Goal: Communication & Community: Answer question/provide support

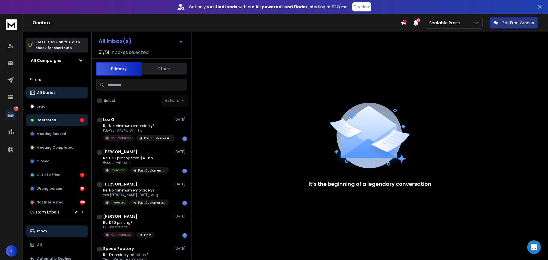
click at [64, 119] on button "Interested 11" at bounding box center [57, 120] width 62 height 11
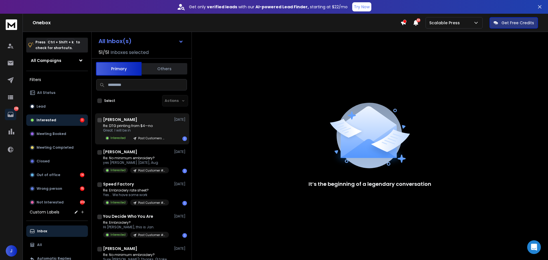
click at [151, 128] on p "Great. I will be in" at bounding box center [136, 130] width 66 height 5
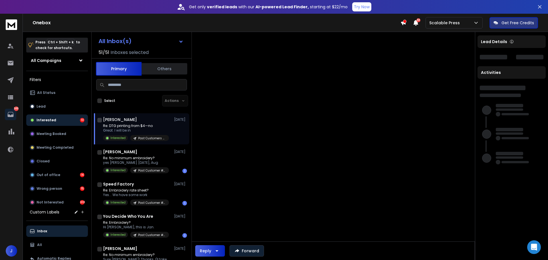
click at [248, 253] on button "Forward" at bounding box center [247, 250] width 35 height 11
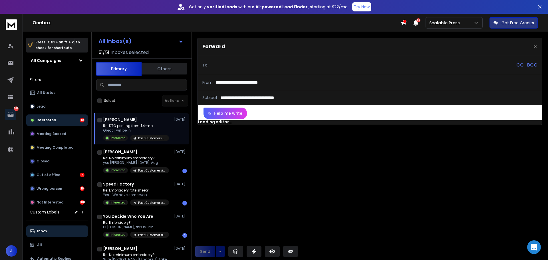
click at [247, 67] on input at bounding box center [231, 65] width 40 height 10
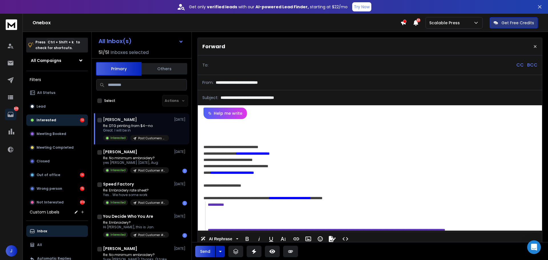
click at [221, 65] on input at bounding box center [231, 65] width 40 height 10
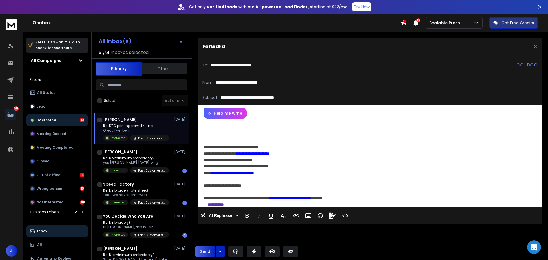
type input "**********"
click at [203, 252] on button "Send" at bounding box center [205, 251] width 20 height 11
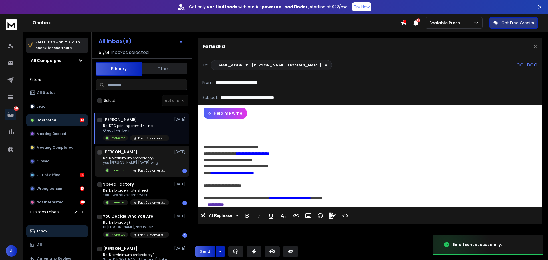
click at [159, 157] on p "Re: No minimum embroidery?" at bounding box center [136, 158] width 66 height 5
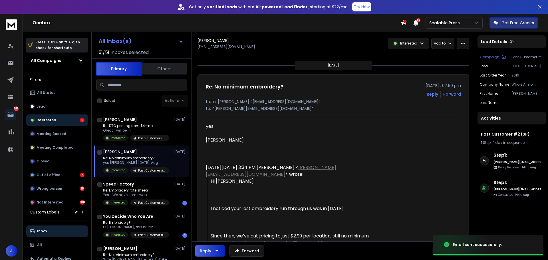
click at [159, 157] on p "Re: No minimum embroidery?" at bounding box center [136, 158] width 66 height 5
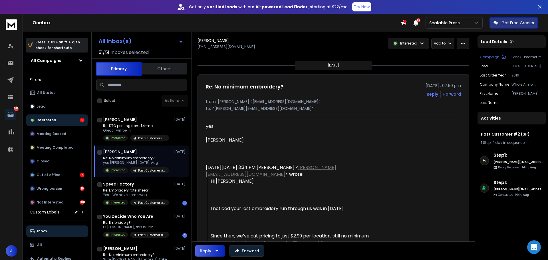
click at [257, 252] on button "Forward" at bounding box center [247, 250] width 35 height 11
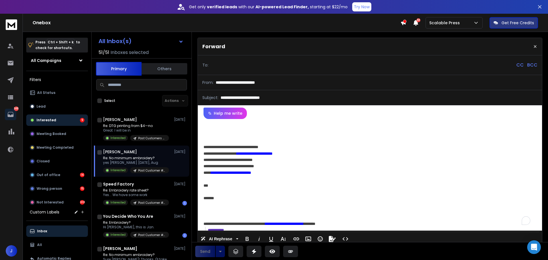
click at [226, 67] on input at bounding box center [231, 65] width 40 height 10
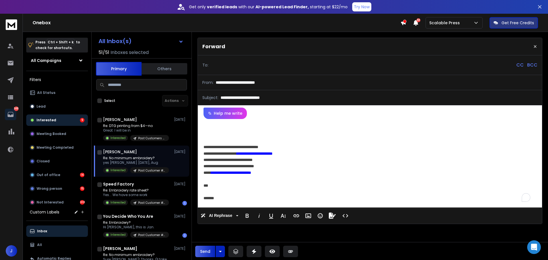
click at [226, 67] on input at bounding box center [231, 65] width 40 height 10
type input "**********"
click at [204, 254] on button "Send" at bounding box center [205, 251] width 20 height 11
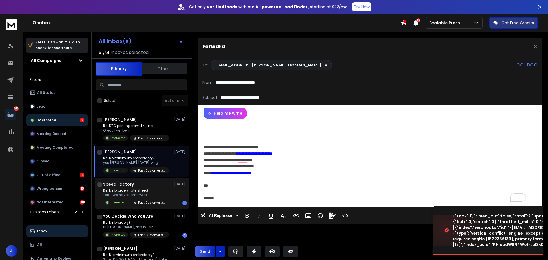
click at [159, 189] on p "Re: Embroidery rate sheet?" at bounding box center [136, 190] width 66 height 5
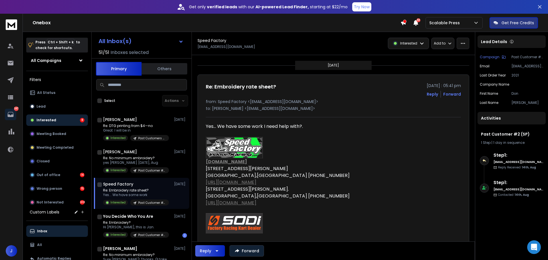
click at [249, 251] on button "Forward" at bounding box center [247, 250] width 35 height 11
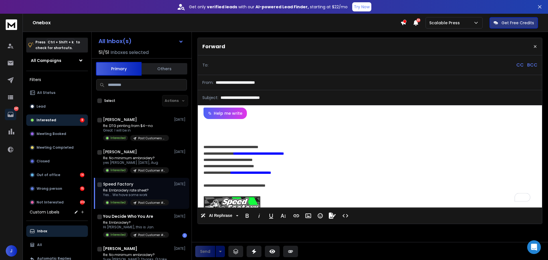
click at [240, 67] on input at bounding box center [231, 65] width 40 height 10
type input "**********"
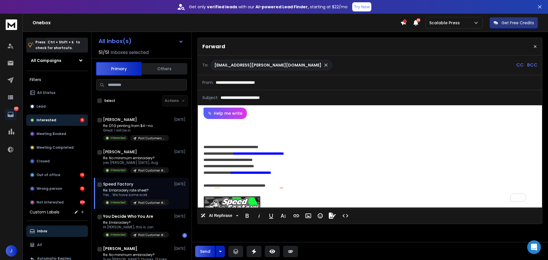
click at [205, 252] on button "Send" at bounding box center [205, 251] width 20 height 11
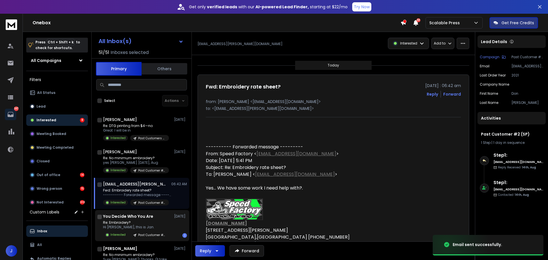
click at [153, 226] on p "Hi [PERSON_NAME], this is Jan." at bounding box center [136, 227] width 66 height 5
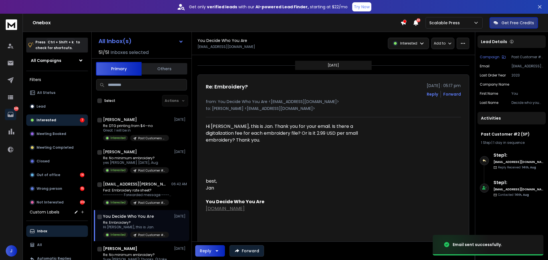
click at [250, 251] on button "Forward" at bounding box center [247, 250] width 35 height 11
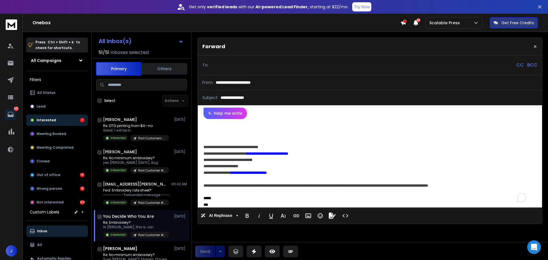
click at [239, 65] on input at bounding box center [231, 65] width 40 height 10
type input "**********"
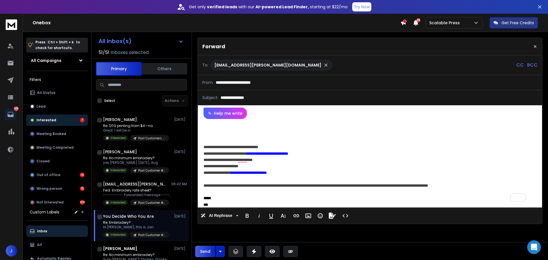
click at [207, 250] on button "Send" at bounding box center [205, 251] width 20 height 11
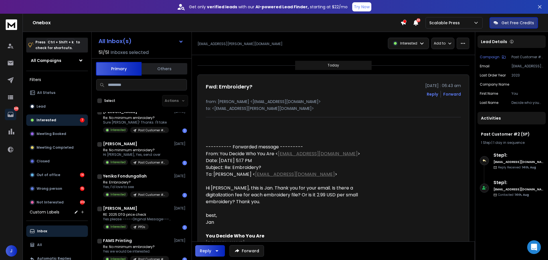
scroll to position [125, 0]
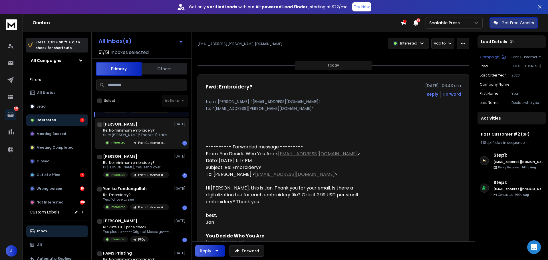
click at [173, 135] on div "Re: No minimum embroidery? Sure [PERSON_NAME]! Thanks. I'll take Interested Pas…" at bounding box center [145, 136] width 84 height 17
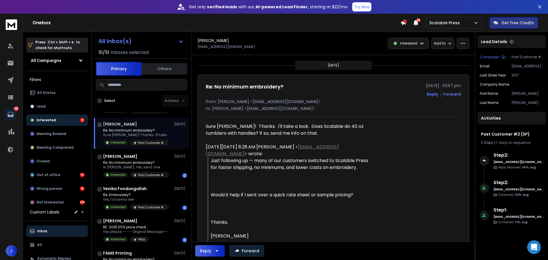
click at [240, 247] on button "Forward" at bounding box center [247, 250] width 35 height 11
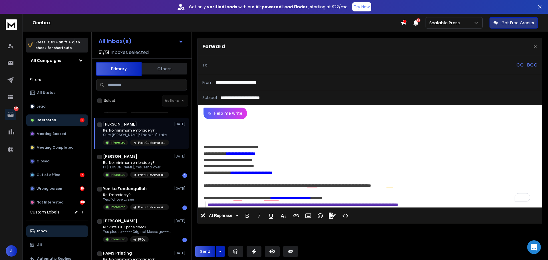
click at [234, 70] on input at bounding box center [231, 65] width 40 height 10
type input "**********"
click at [205, 249] on button "Send" at bounding box center [205, 251] width 20 height 11
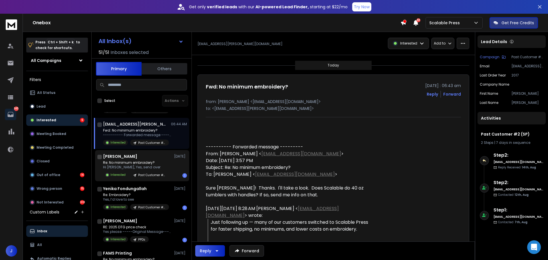
click at [151, 165] on p "Re: No minimum embroidery?" at bounding box center [136, 163] width 66 height 5
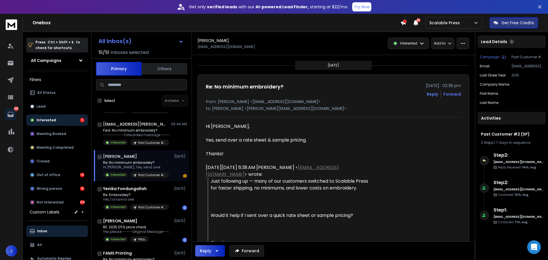
click at [250, 251] on button "Forward" at bounding box center [247, 250] width 35 height 11
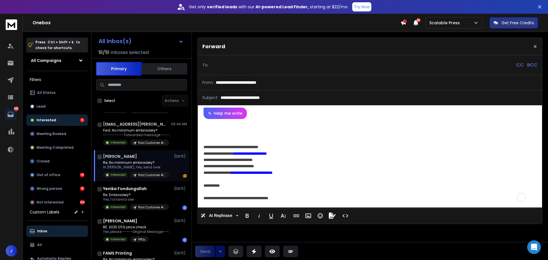
click at [231, 69] on input at bounding box center [231, 65] width 40 height 10
type input "**********"
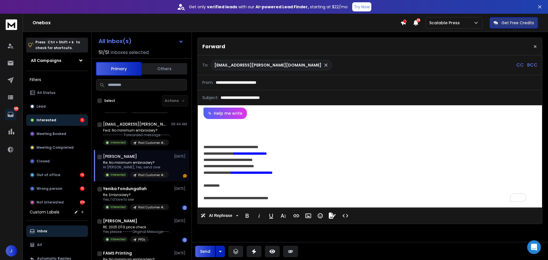
click at [208, 253] on button "Send" at bounding box center [205, 251] width 20 height 11
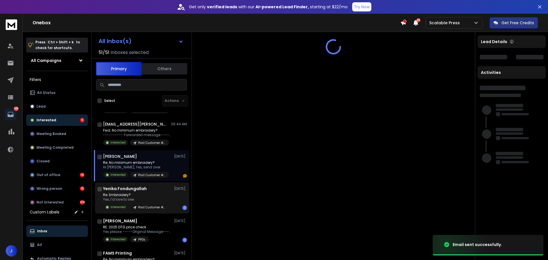
click at [167, 198] on p "Yes, I’d love to see" at bounding box center [136, 199] width 66 height 5
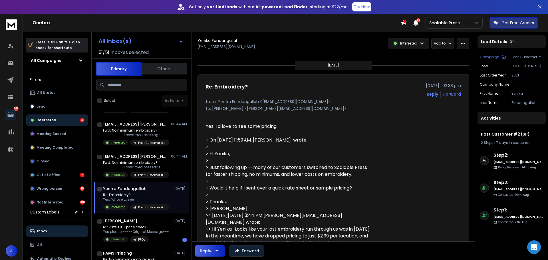
click at [250, 255] on button "Forward" at bounding box center [247, 250] width 35 height 11
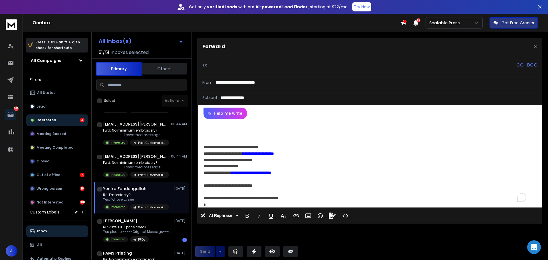
click at [223, 64] on input at bounding box center [231, 65] width 40 height 10
type input "**********"
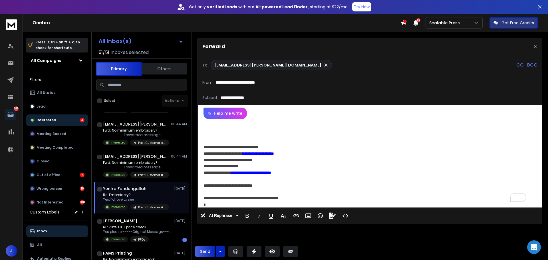
click at [200, 254] on button "Send" at bounding box center [205, 251] width 20 height 11
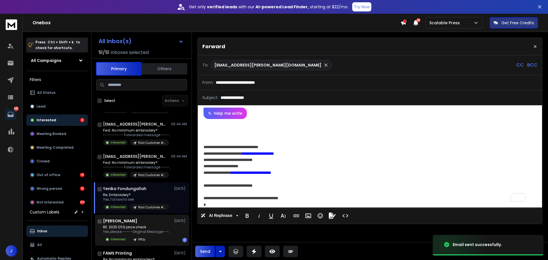
click at [157, 226] on p "RE: 2025 DTG price check" at bounding box center [137, 227] width 69 height 5
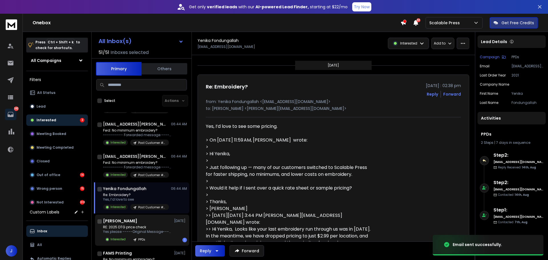
click at [163, 227] on p "RE: 2025 DTG price check" at bounding box center [137, 227] width 69 height 5
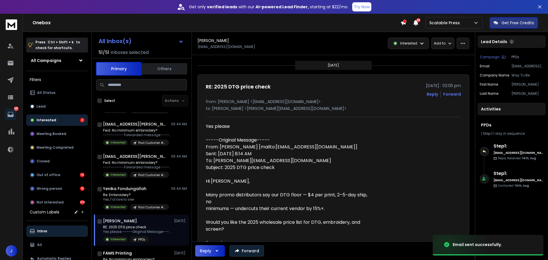
click at [254, 252] on button "Forward" at bounding box center [247, 250] width 35 height 11
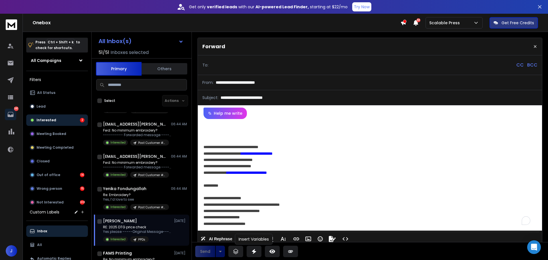
click at [231, 66] on input at bounding box center [231, 65] width 40 height 10
